Goal: Task Accomplishment & Management: Manage account settings

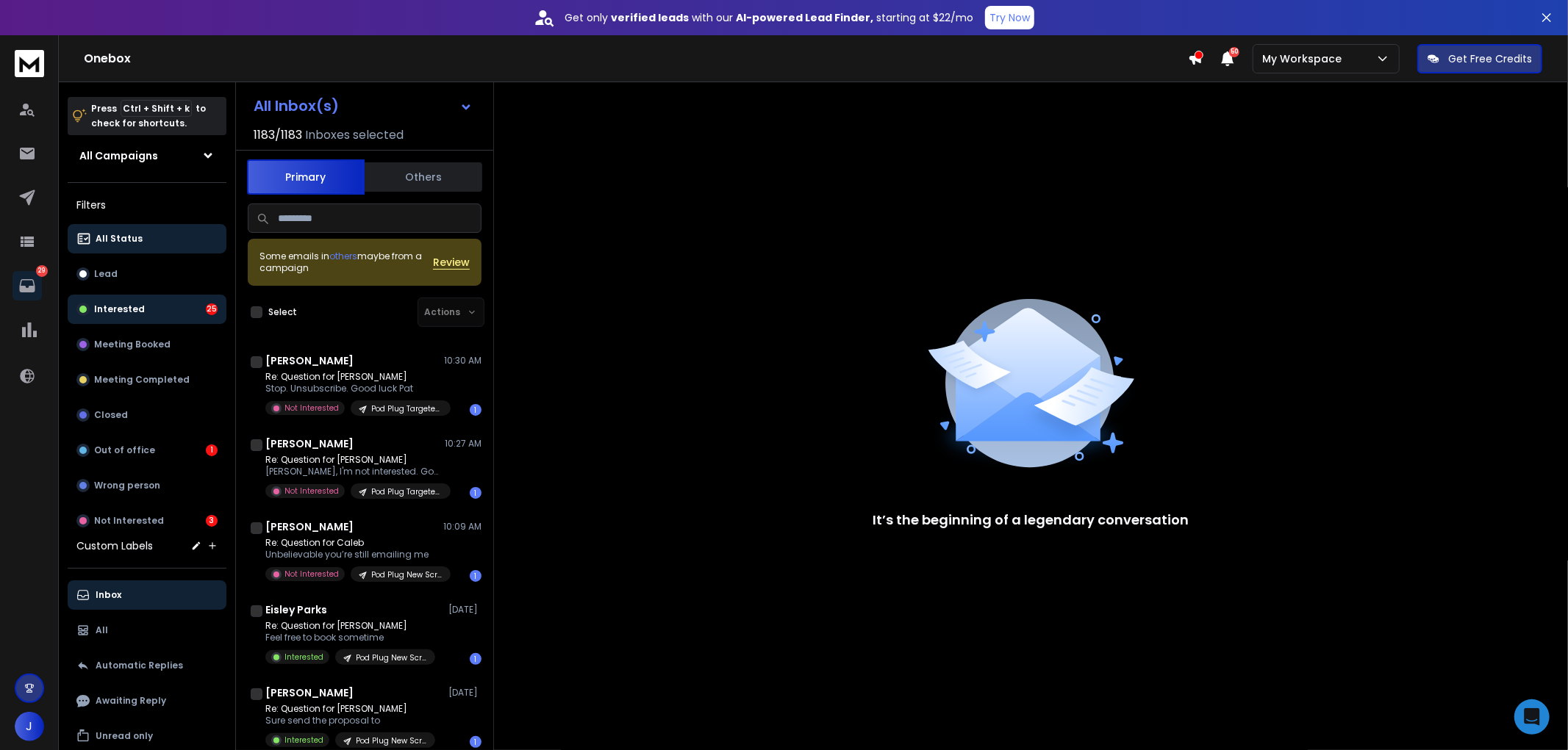
click at [180, 305] on button "Interested 25" at bounding box center [147, 309] width 159 height 29
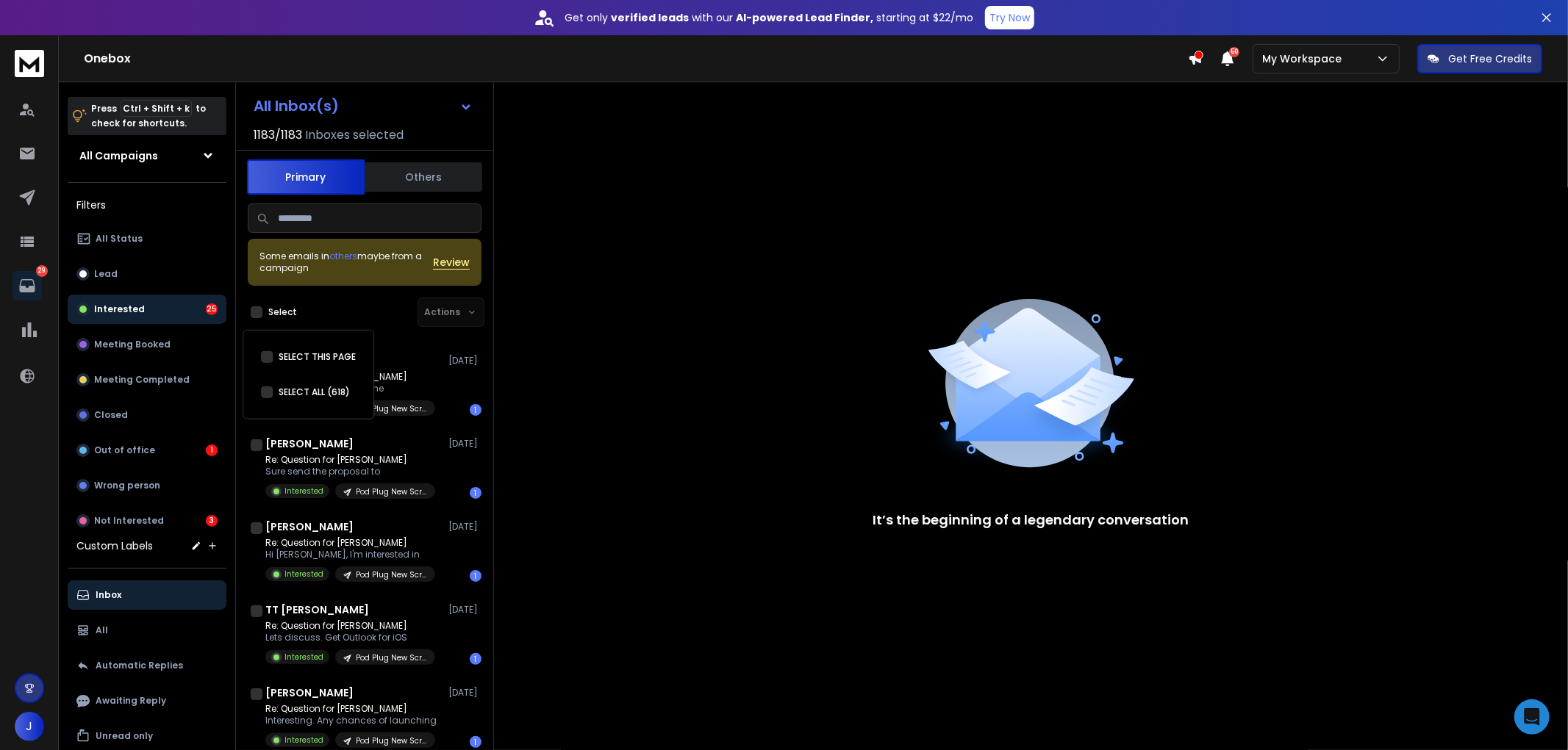
click at [263, 389] on button "SELECT THIS PAGE" at bounding box center [267, 392] width 12 height 12
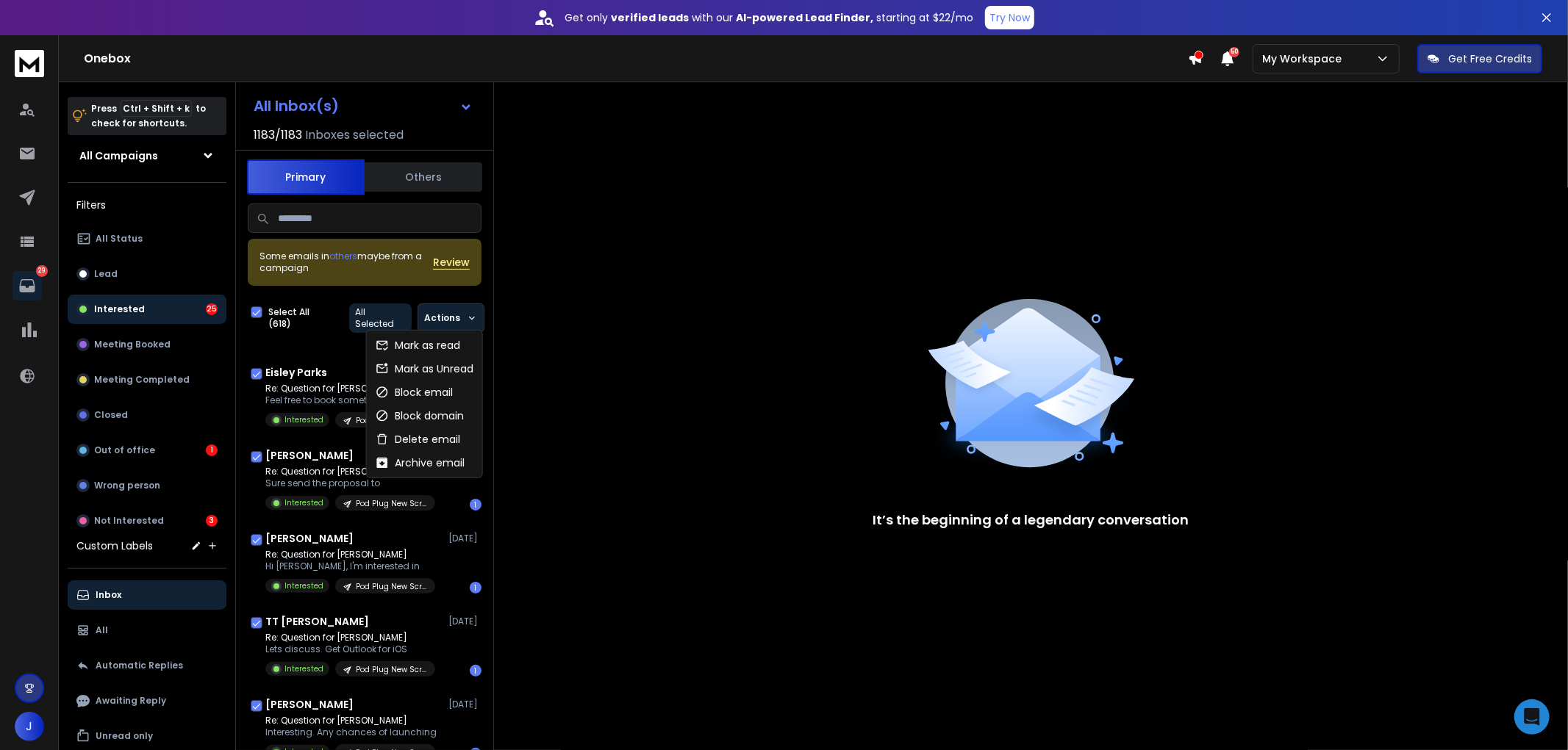
click at [443, 303] on button "Actions" at bounding box center [451, 318] width 67 height 29
click at [442, 340] on div "Mark as read" at bounding box center [417, 346] width 84 height 15
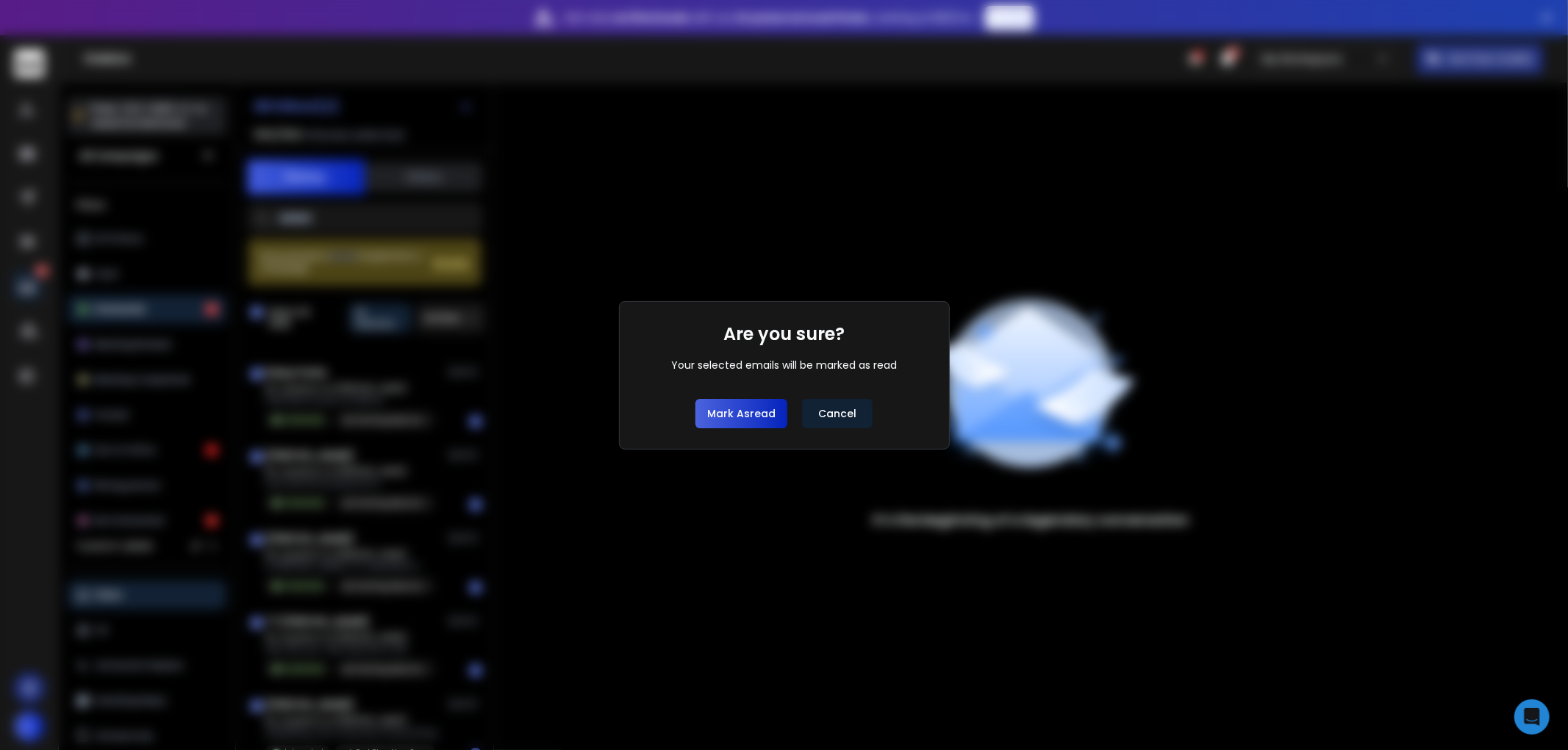
click at [760, 416] on p "Mark as read" at bounding box center [741, 413] width 69 height 15
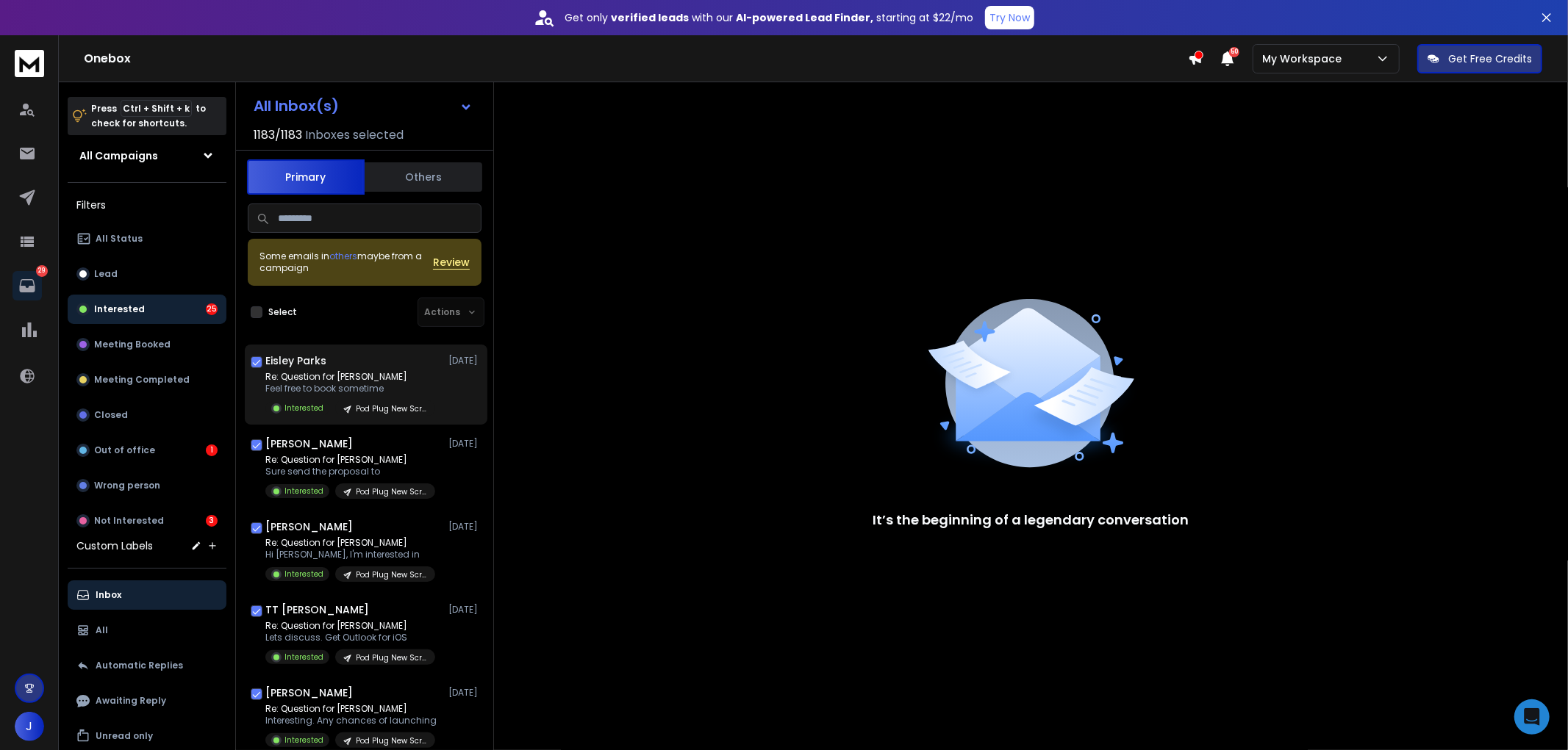
click at [255, 367] on button "button" at bounding box center [257, 362] width 12 height 12
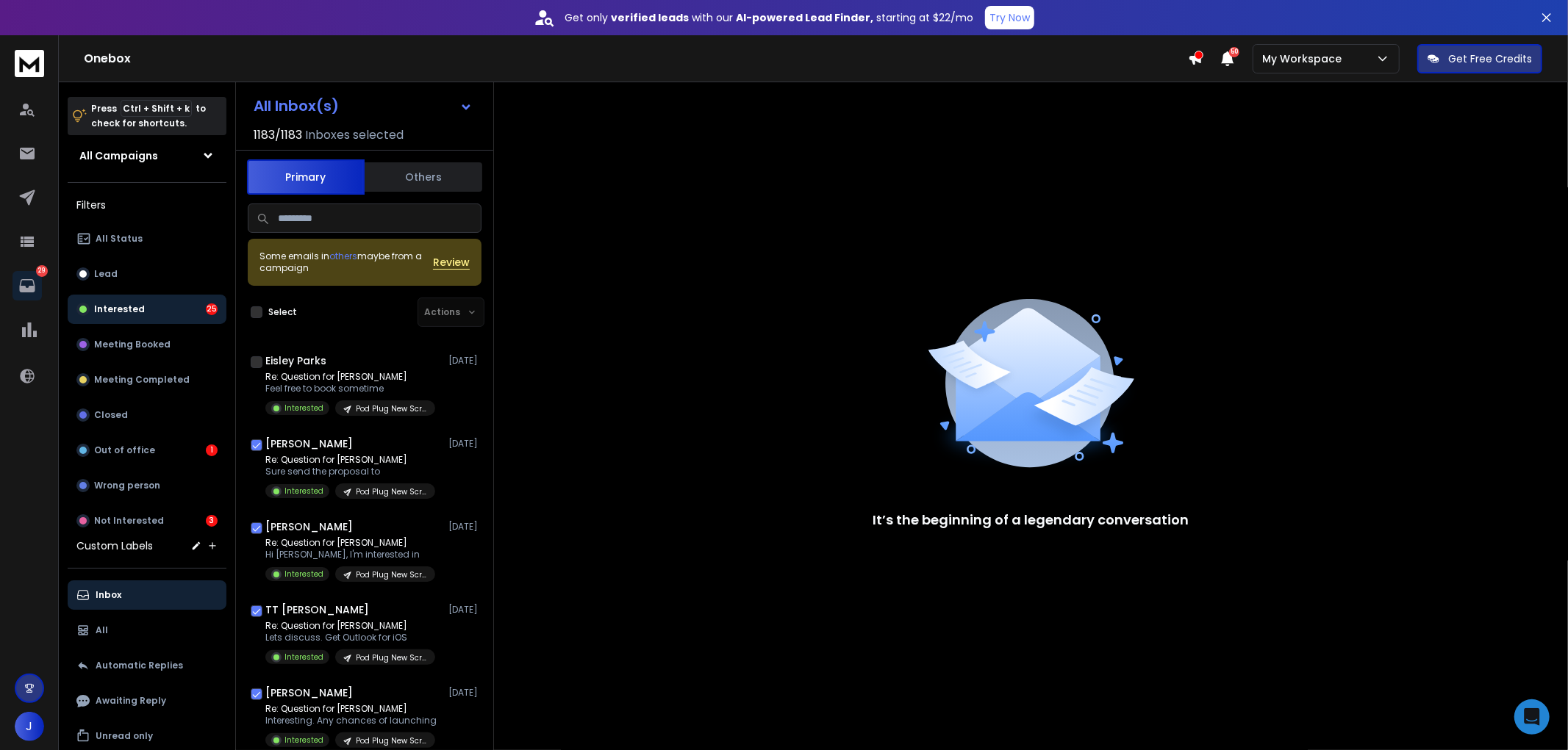
click at [705, 365] on div "It’s the beginning of a legendary conversation" at bounding box center [1031, 401] width 1074 height 638
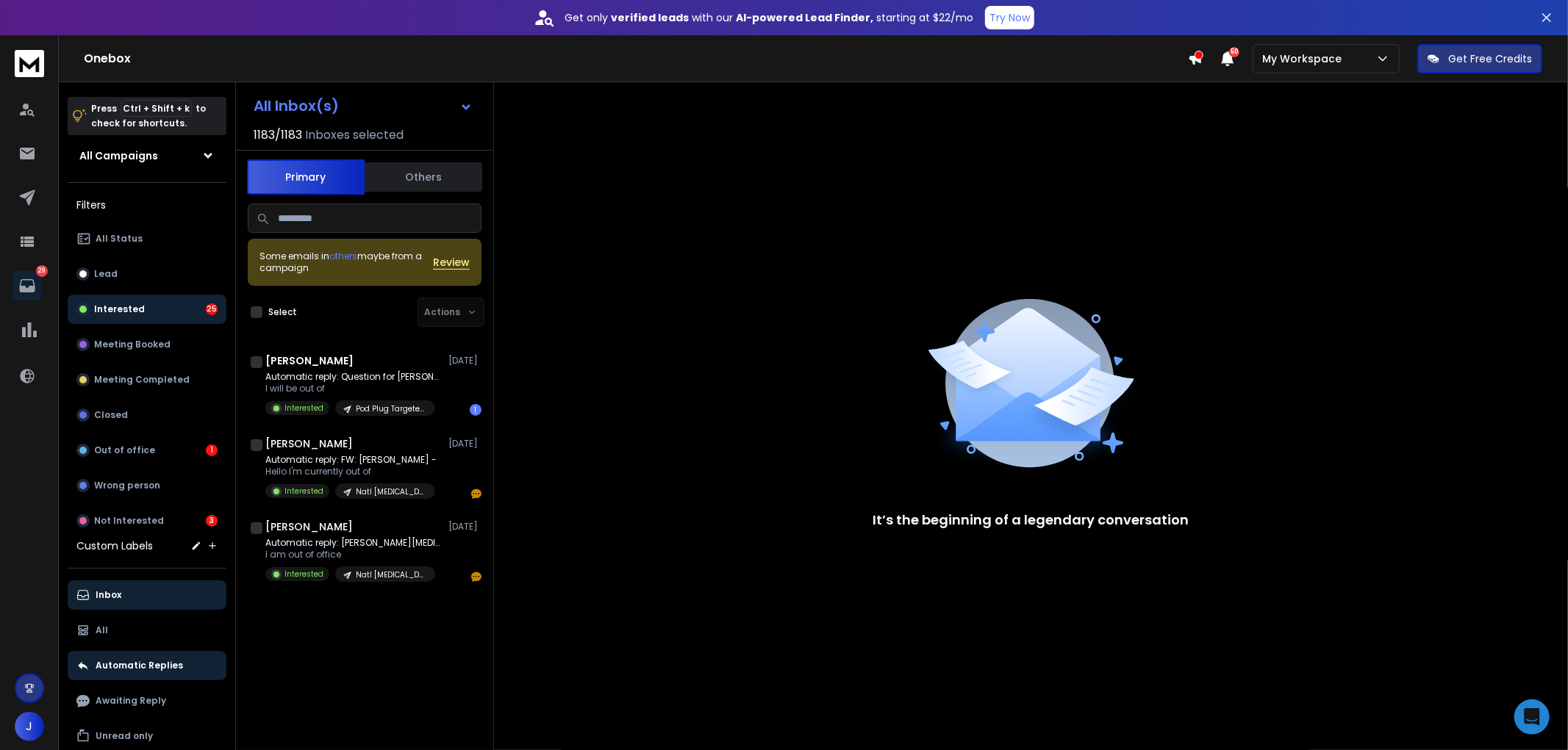
click at [119, 592] on p "Inbox" at bounding box center [109, 595] width 26 height 12
